Goal: Task Accomplishment & Management: Manage account settings

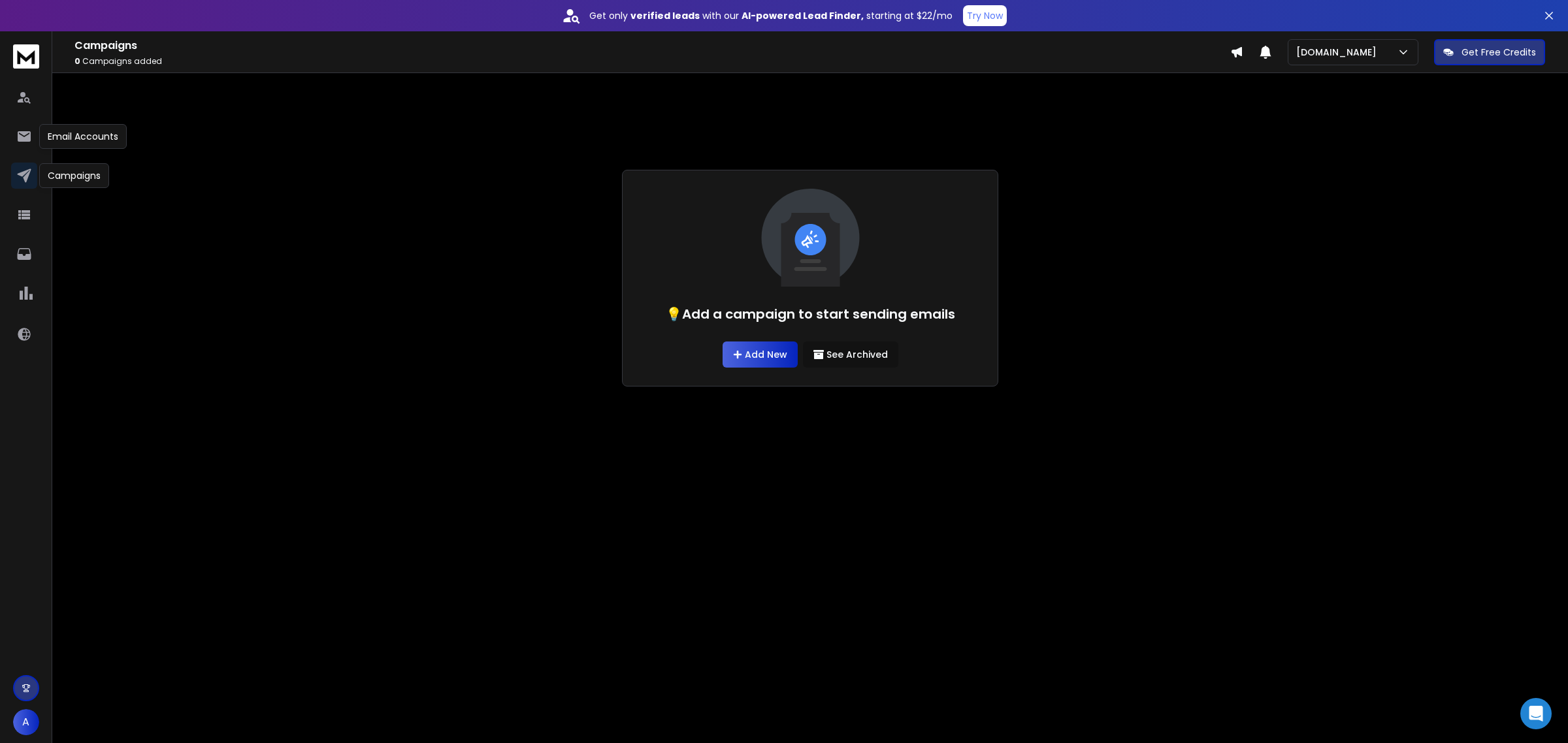
click at [21, 183] on icon at bounding box center [24, 175] width 16 height 16
click at [1348, 43] on div "Notifications" at bounding box center [1315, 52] width 75 height 25
click at [1386, 59] on button "lightfootinbox.com" at bounding box center [1353, 52] width 131 height 26
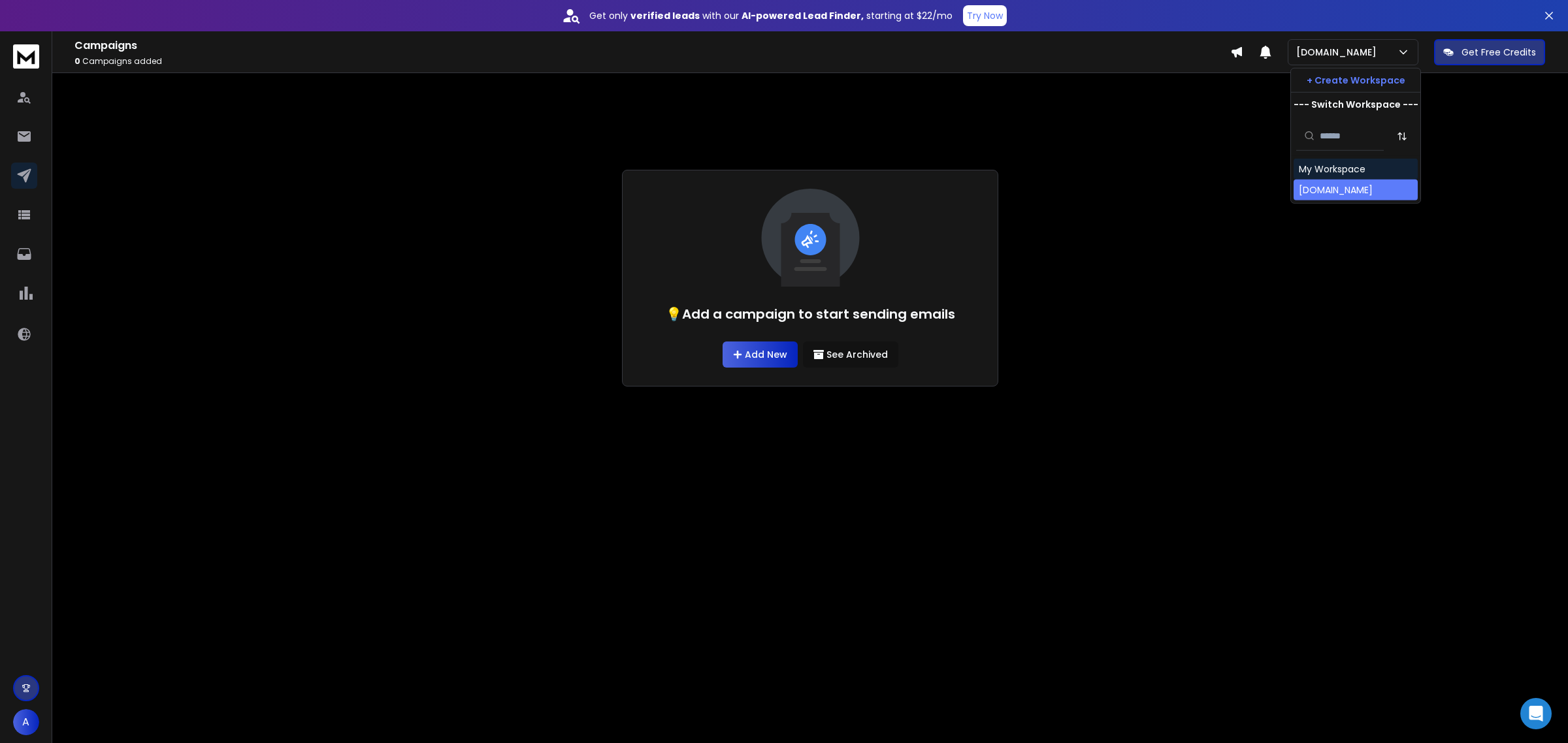
click at [1343, 168] on div "My Workspace" at bounding box center [1332, 169] width 67 height 13
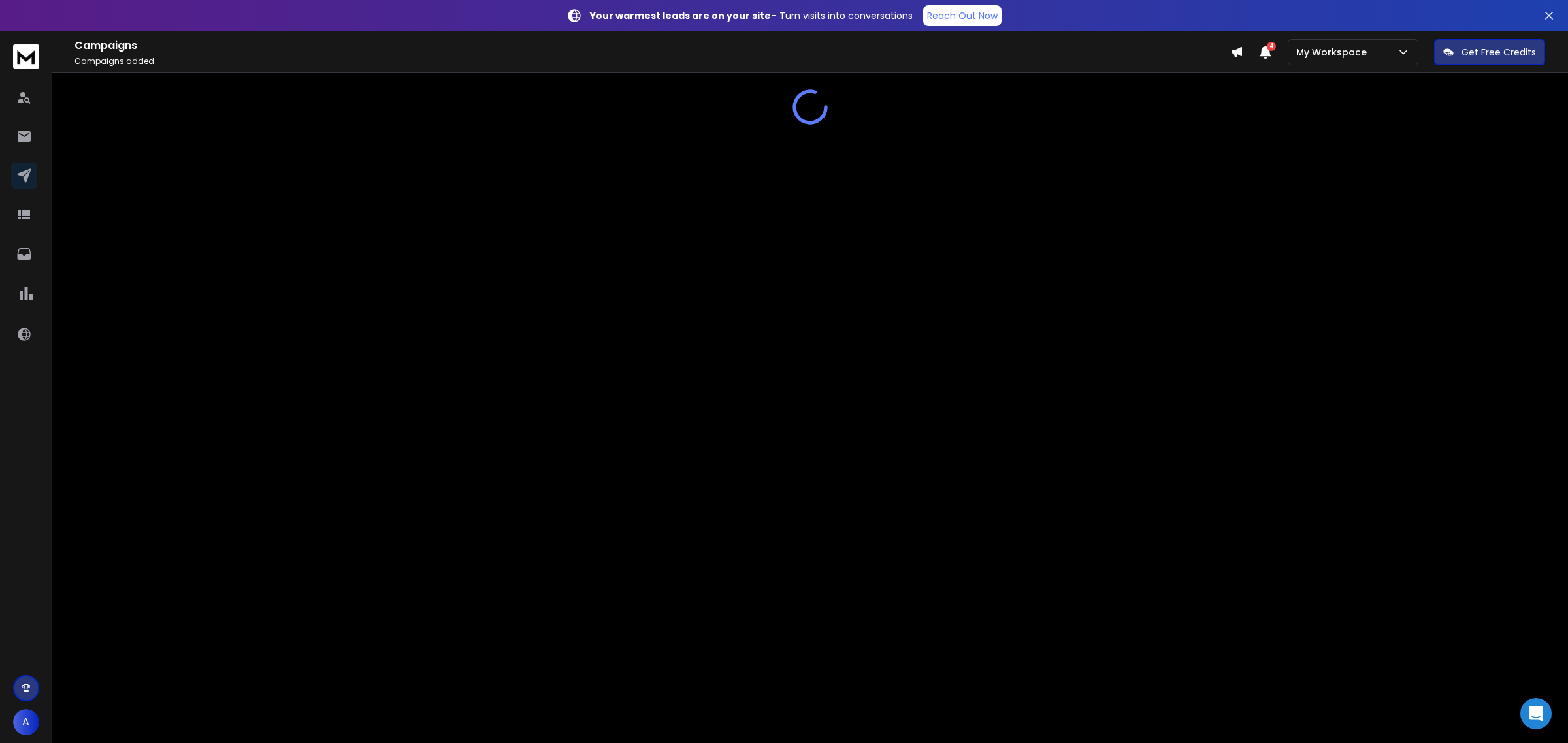
click at [1271, 44] on span "4" at bounding box center [1271, 47] width 9 height 9
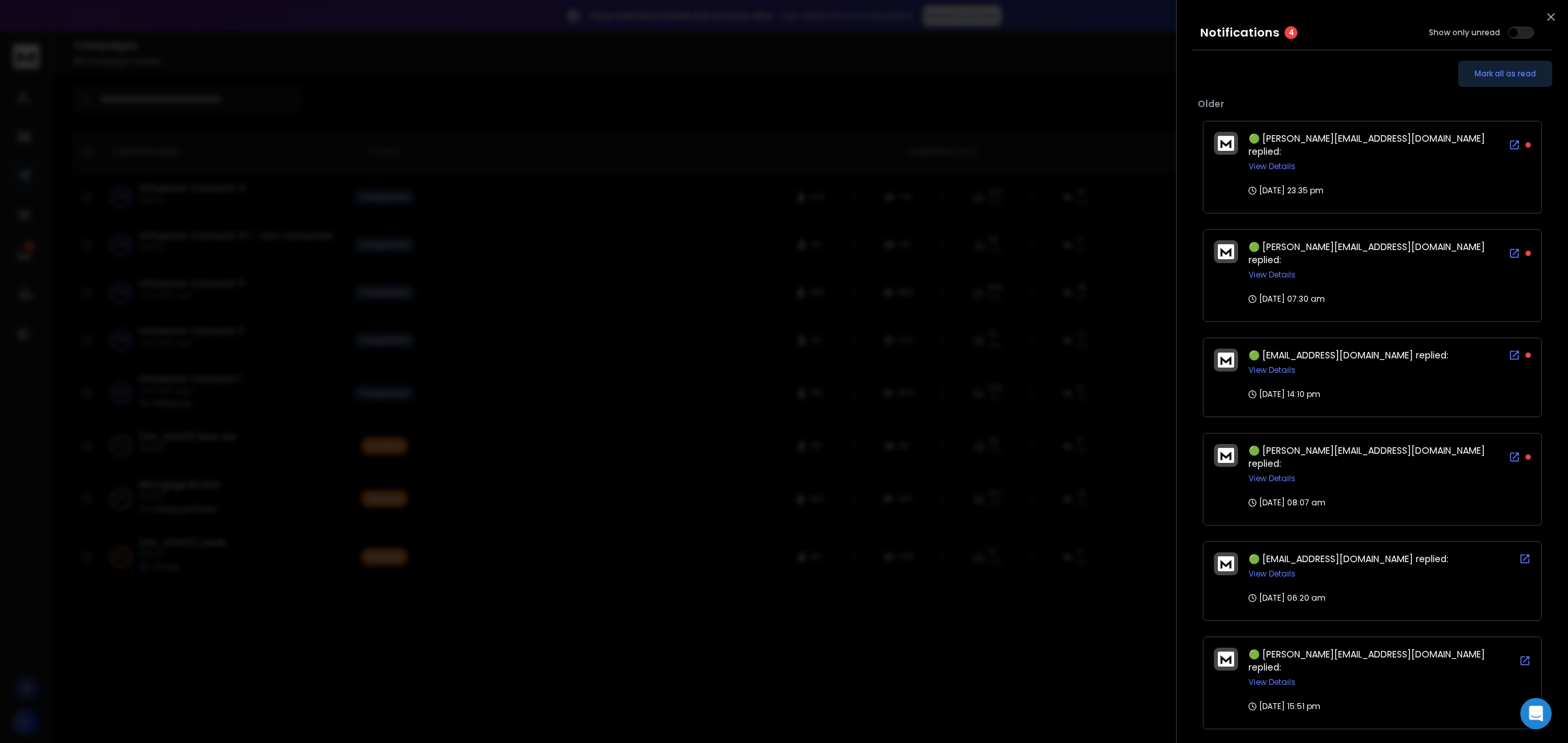
click at [1514, 73] on span "Mark all as read" at bounding box center [1505, 74] width 61 height 10
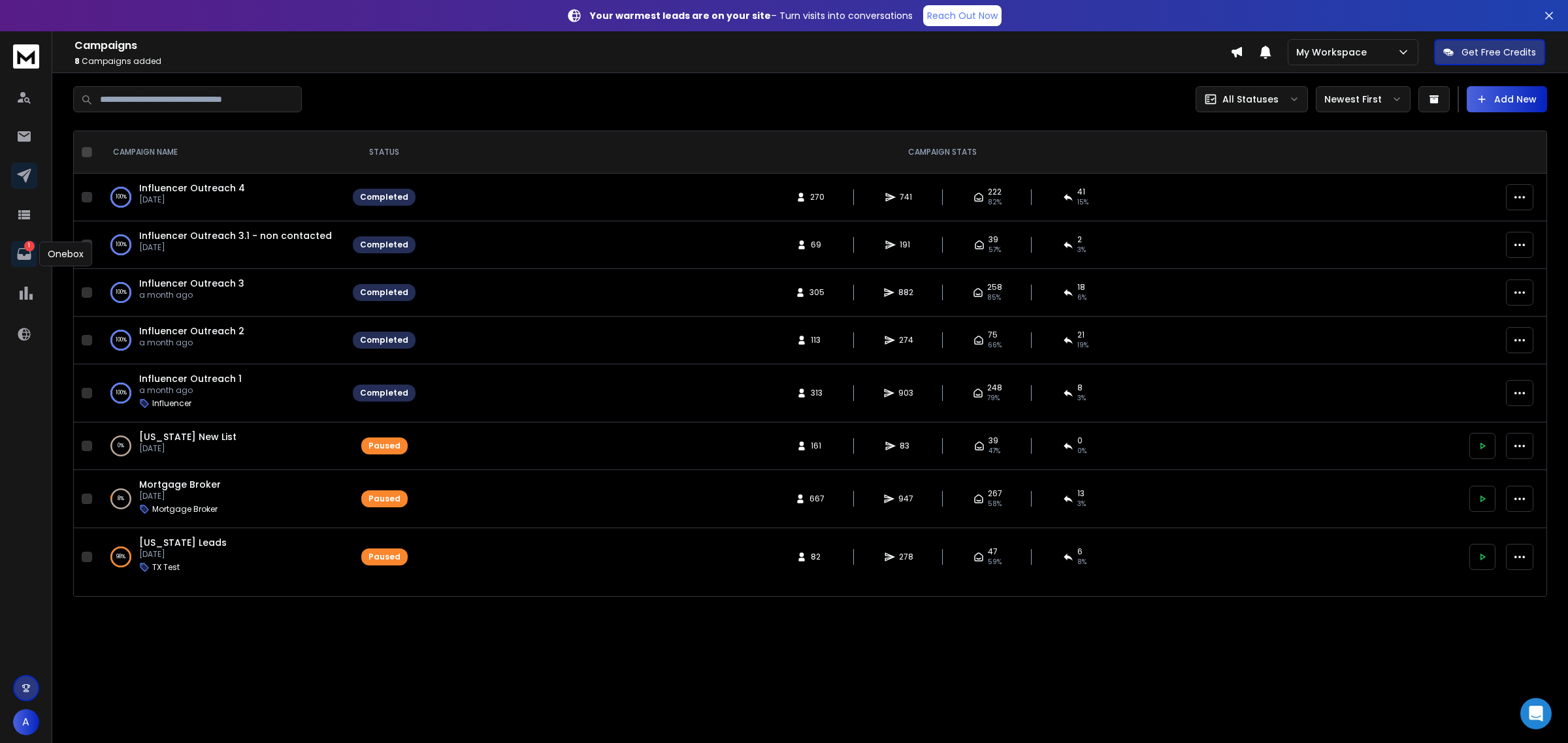
click at [21, 248] on icon at bounding box center [24, 253] width 16 height 16
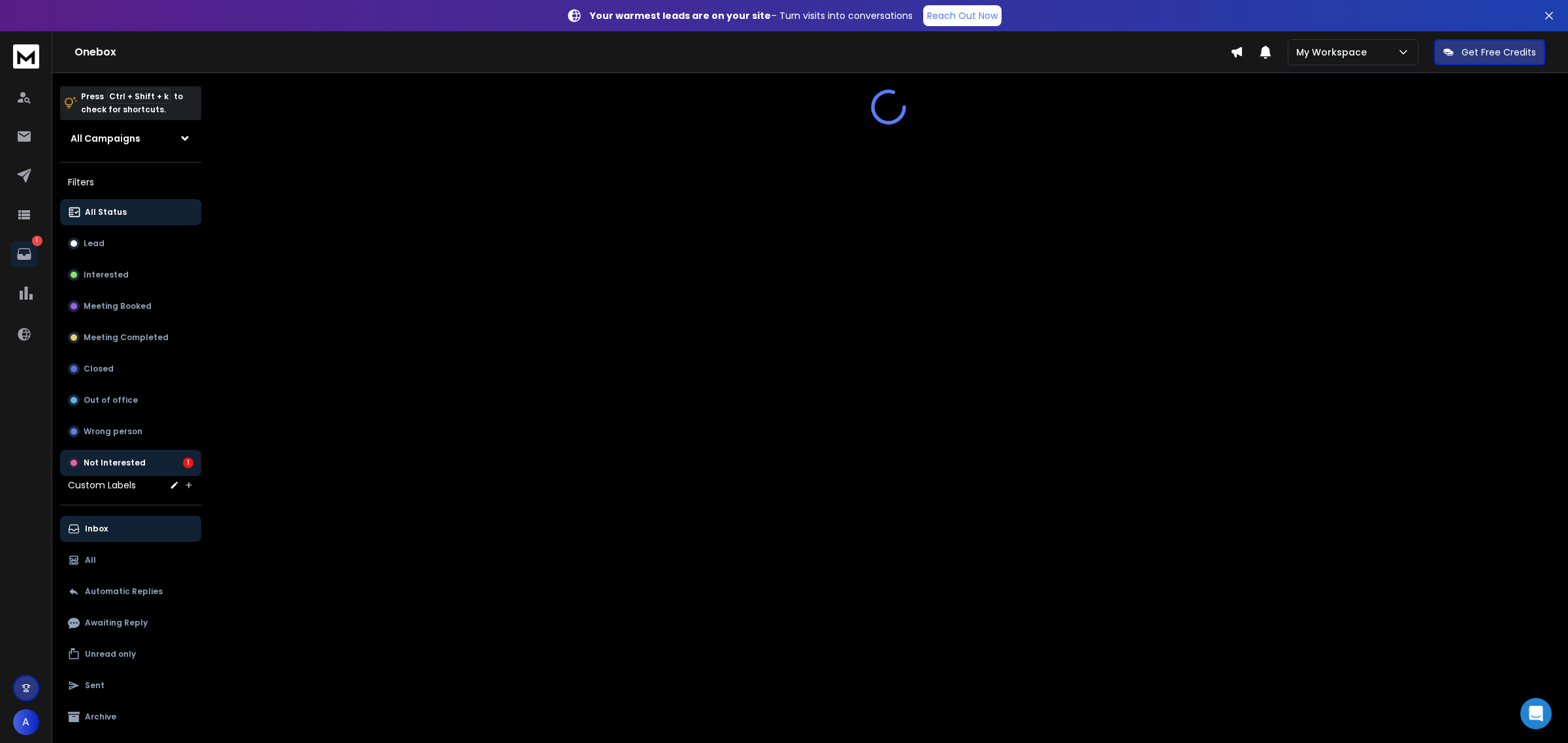
click at [151, 474] on button "Not Interested 1" at bounding box center [130, 462] width 141 height 26
click at [147, 465] on button "Not Interested 1" at bounding box center [130, 462] width 141 height 26
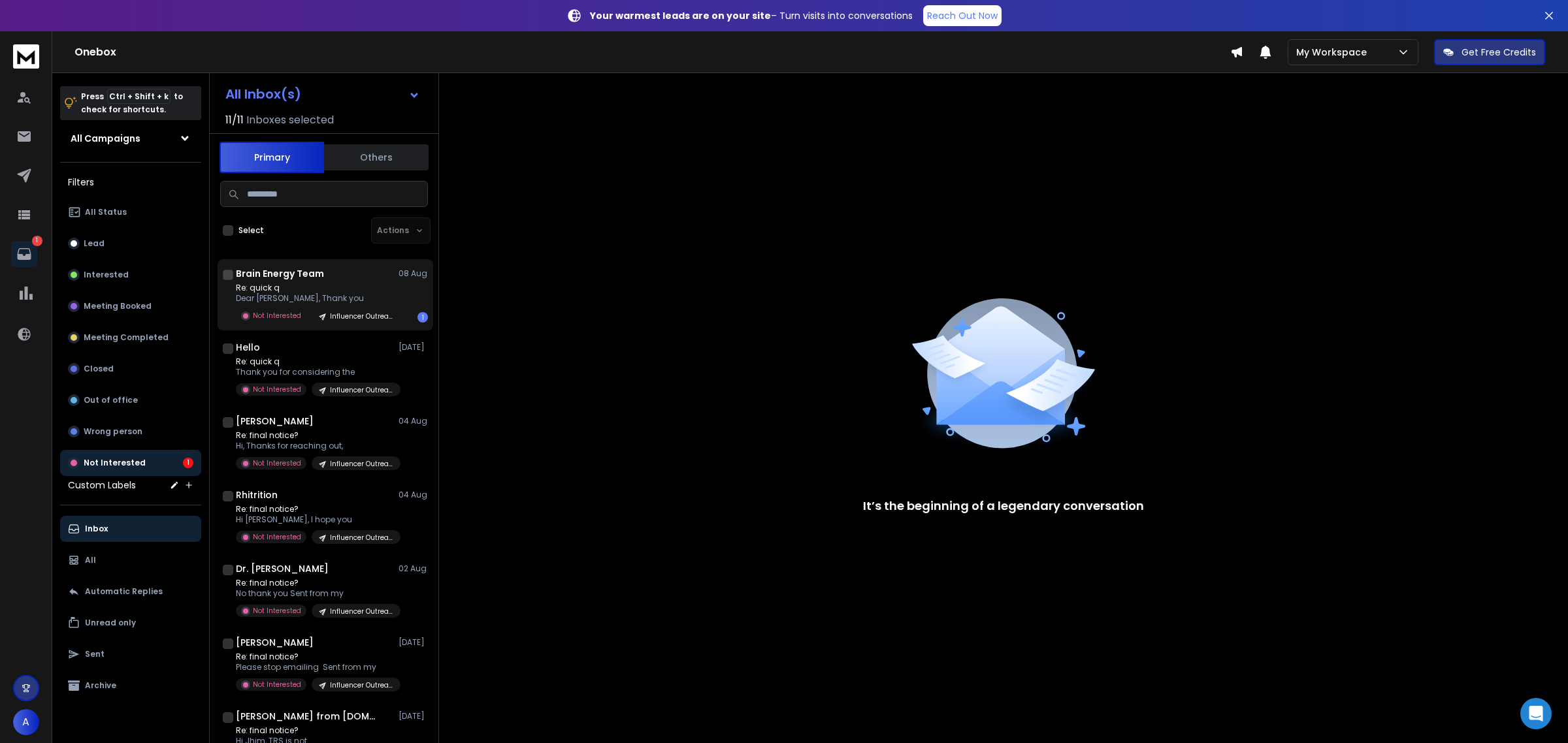
click at [330, 301] on p "Dear [PERSON_NAME], Thank you" at bounding box center [314, 298] width 157 height 10
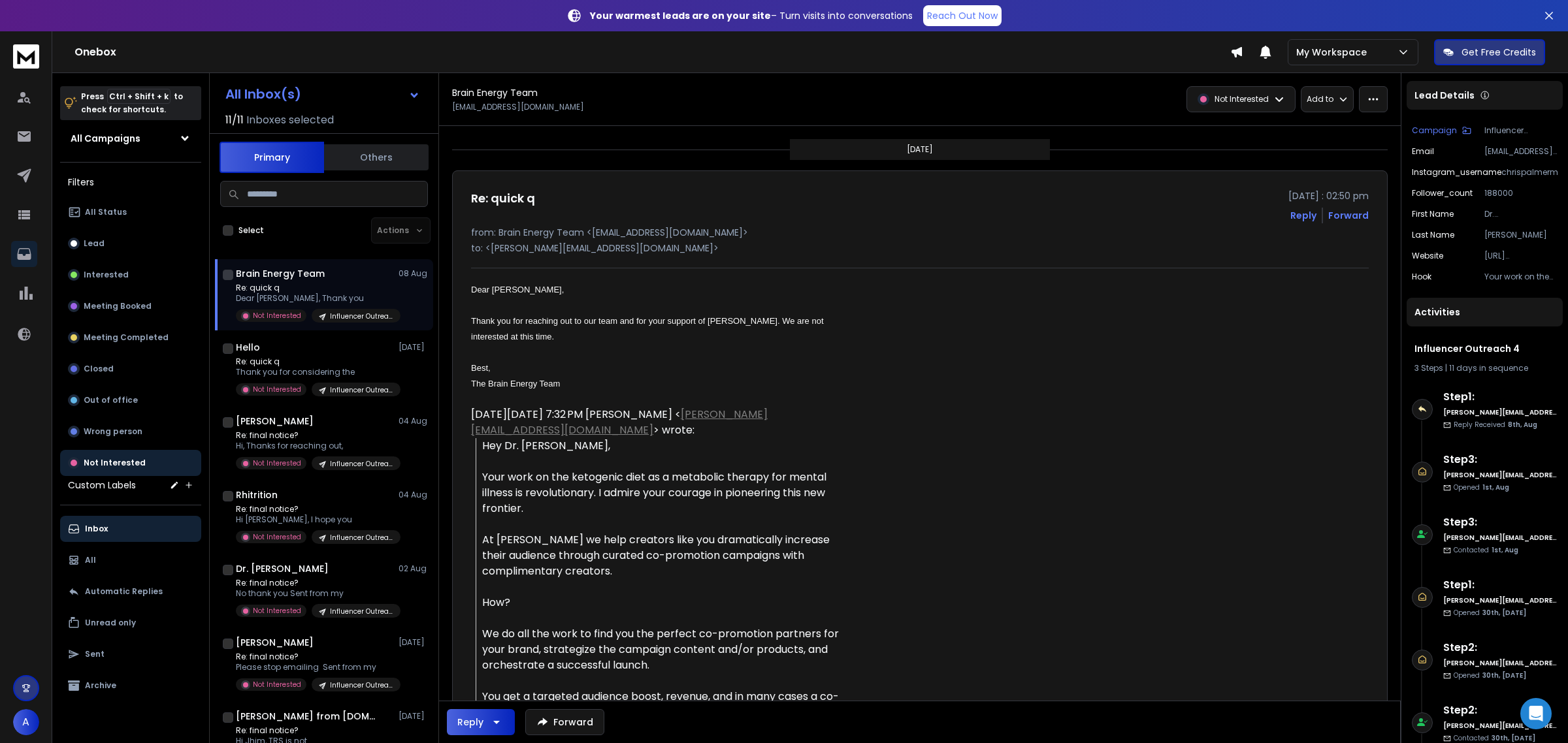
click at [892, 315] on div "Re: quick q [DATE] : 02:50 pm Reply Forward from: Brain Energy Team <[EMAIL_ADD…" at bounding box center [919, 600] width 898 height 824
